Goal: Communication & Community: Answer question/provide support

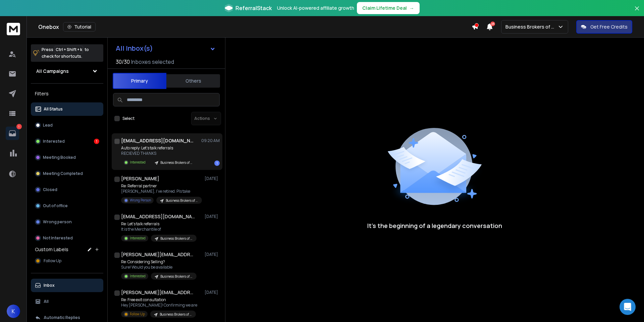
click at [149, 148] on p "Auto reply: Let’s talk referrals" at bounding box center [158, 147] width 75 height 5
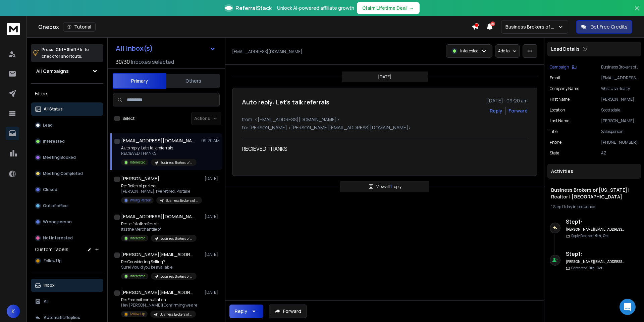
click at [388, 187] on p "View all 1 reply" at bounding box center [388, 186] width 25 height 5
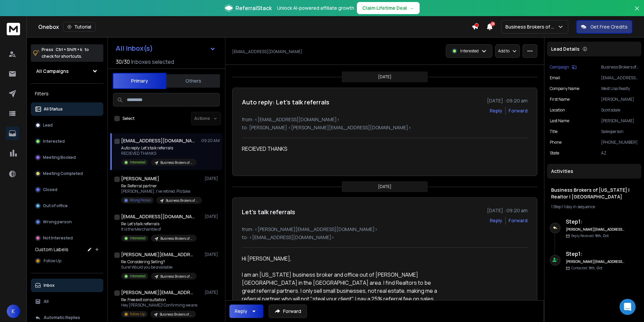
click at [117, 141] on button "button" at bounding box center [116, 141] width 5 height 5
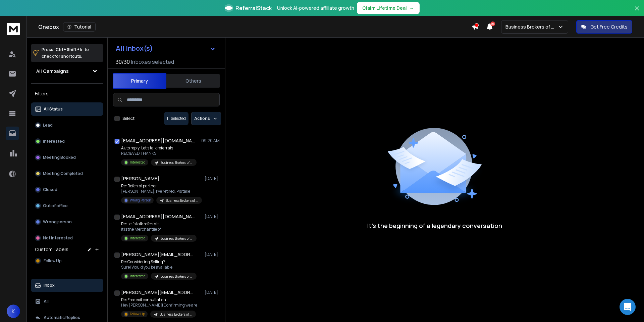
click at [207, 122] on button "Actions" at bounding box center [206, 118] width 30 height 13
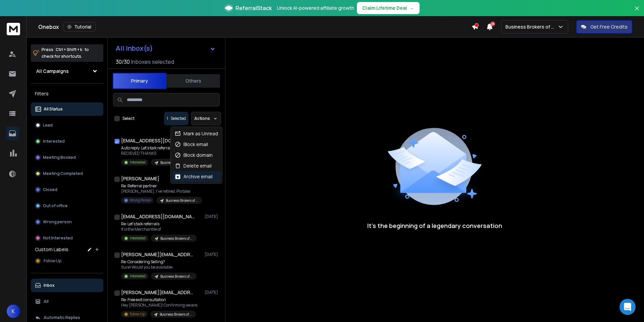
click at [195, 177] on div "Archive email" at bounding box center [194, 176] width 38 height 7
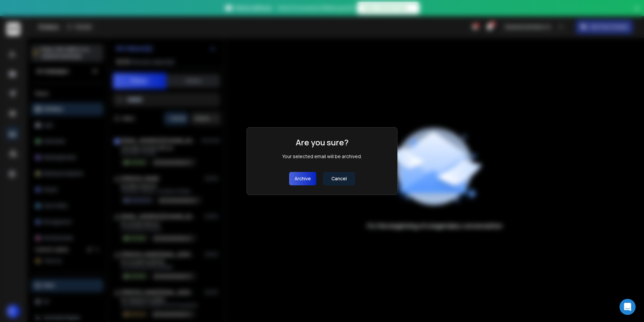
click at [304, 176] on p "archive" at bounding box center [303, 178] width 16 height 7
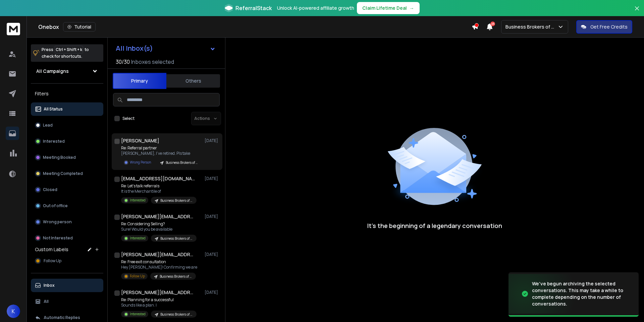
click at [116, 141] on button "button" at bounding box center [116, 141] width 5 height 5
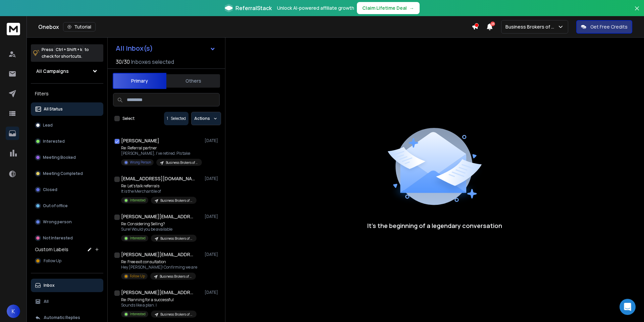
click at [211, 120] on button "Actions" at bounding box center [206, 118] width 30 height 13
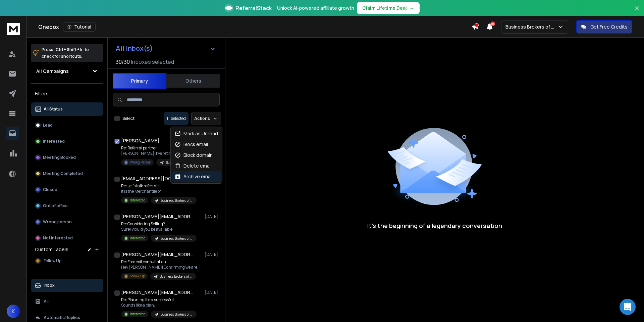
click at [210, 179] on div "Archive email" at bounding box center [194, 176] width 38 height 7
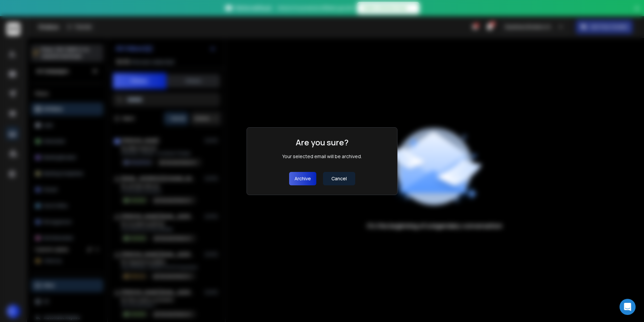
click at [302, 177] on p "archive" at bounding box center [303, 178] width 16 height 7
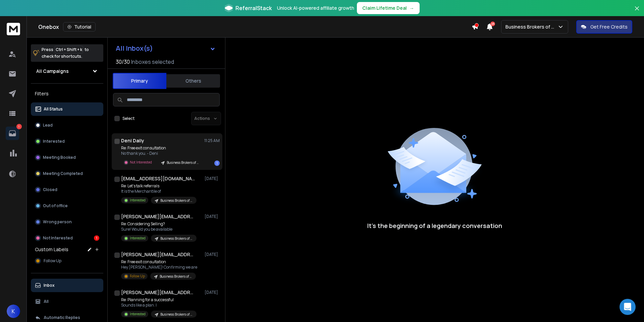
click at [170, 145] on div "Deni Daily 11:25 AM Re: Free exit consultation No thank you. - Deni Not Interes…" at bounding box center [170, 151] width 99 height 29
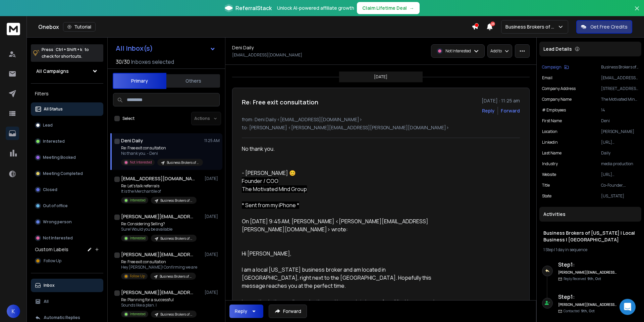
click at [495, 111] on button "Reply" at bounding box center [488, 110] width 13 height 7
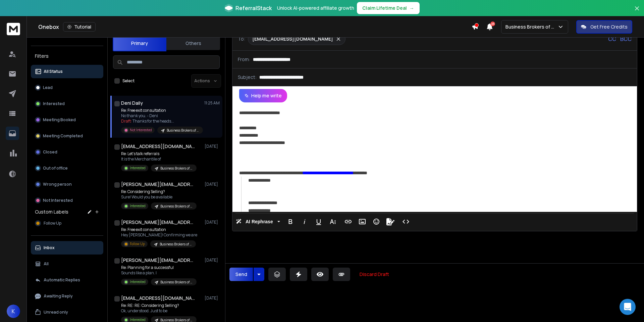
scroll to position [8, 0]
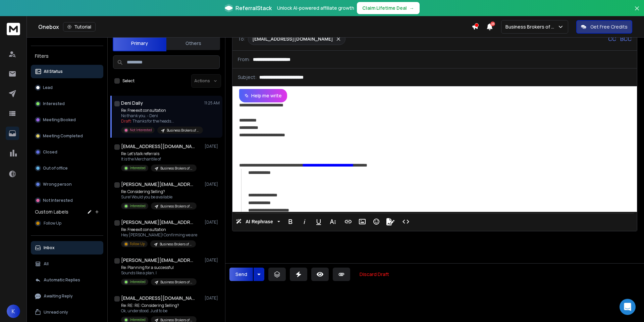
click at [269, 130] on div "**********" at bounding box center [431, 127] width 384 height 7
click at [304, 149] on div at bounding box center [433, 149] width 389 height 7
click at [305, 141] on div at bounding box center [433, 142] width 389 height 7
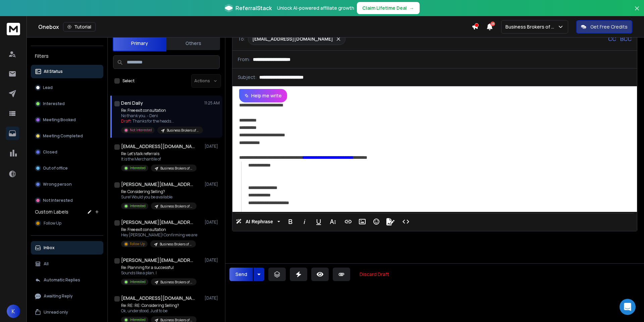
click at [310, 132] on div "**********" at bounding box center [431, 134] width 384 height 7
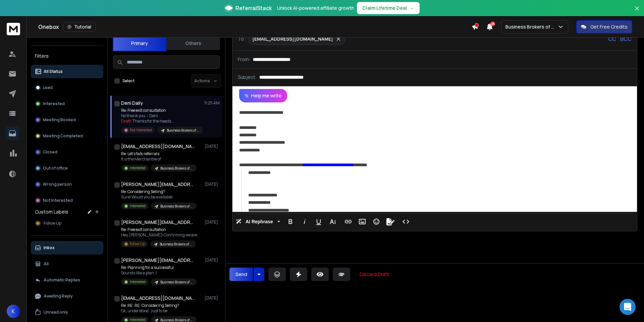
scroll to position [0, 0]
click at [302, 113] on div "**********" at bounding box center [431, 112] width 384 height 7
click at [241, 273] on button "Send" at bounding box center [240, 273] width 23 height 13
